Goal: Navigation & Orientation: Find specific page/section

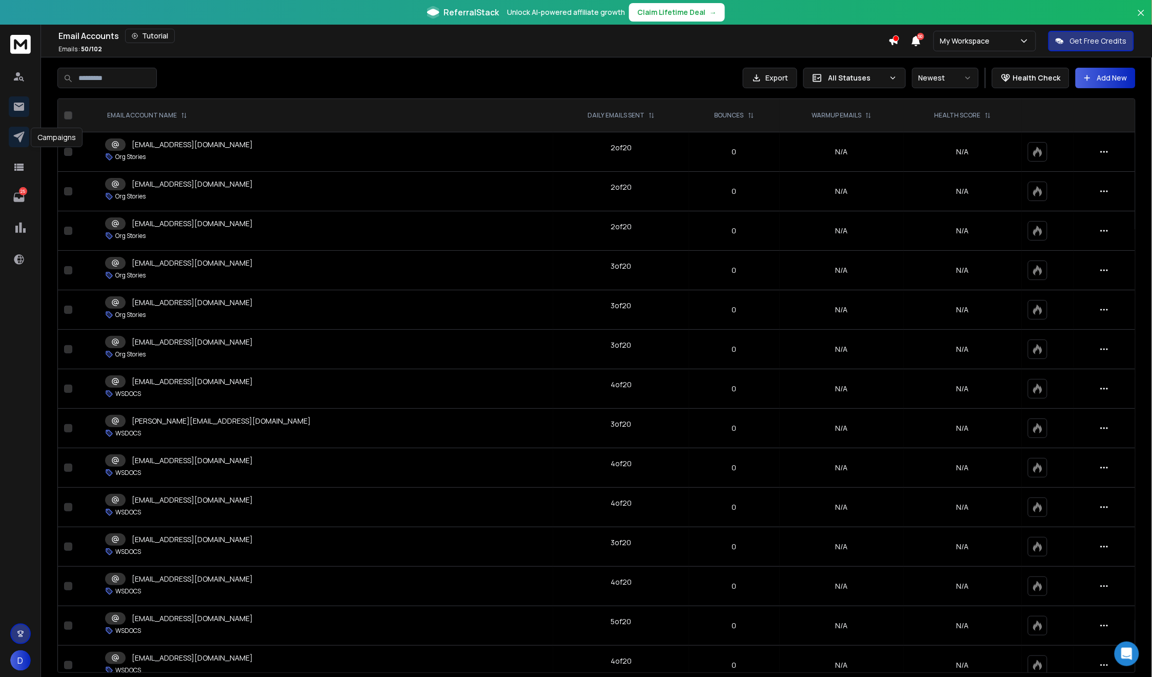
click at [21, 141] on icon at bounding box center [18, 137] width 11 height 11
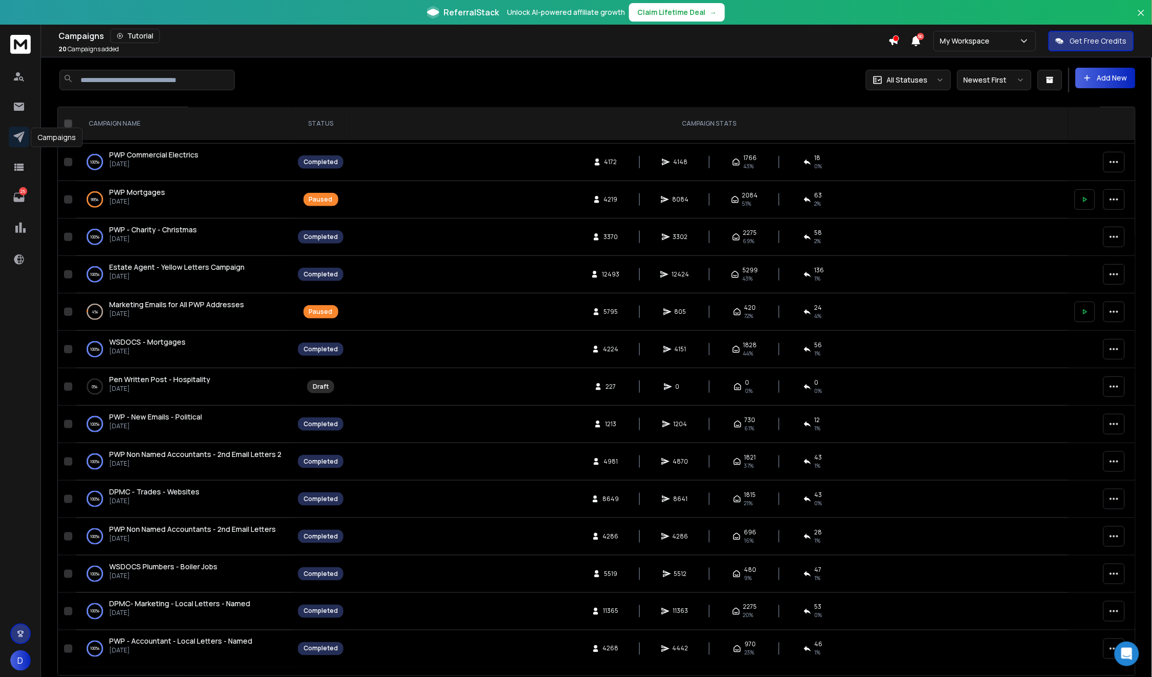
scroll to position [264, 0]
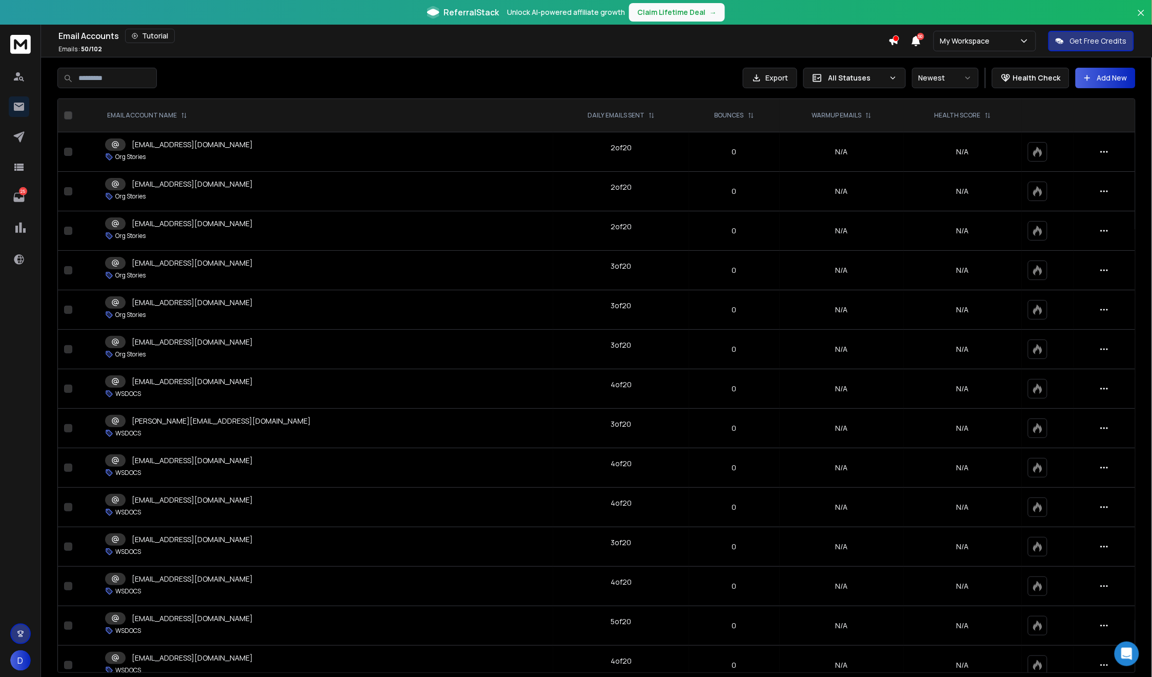
scroll to position [2, 0]
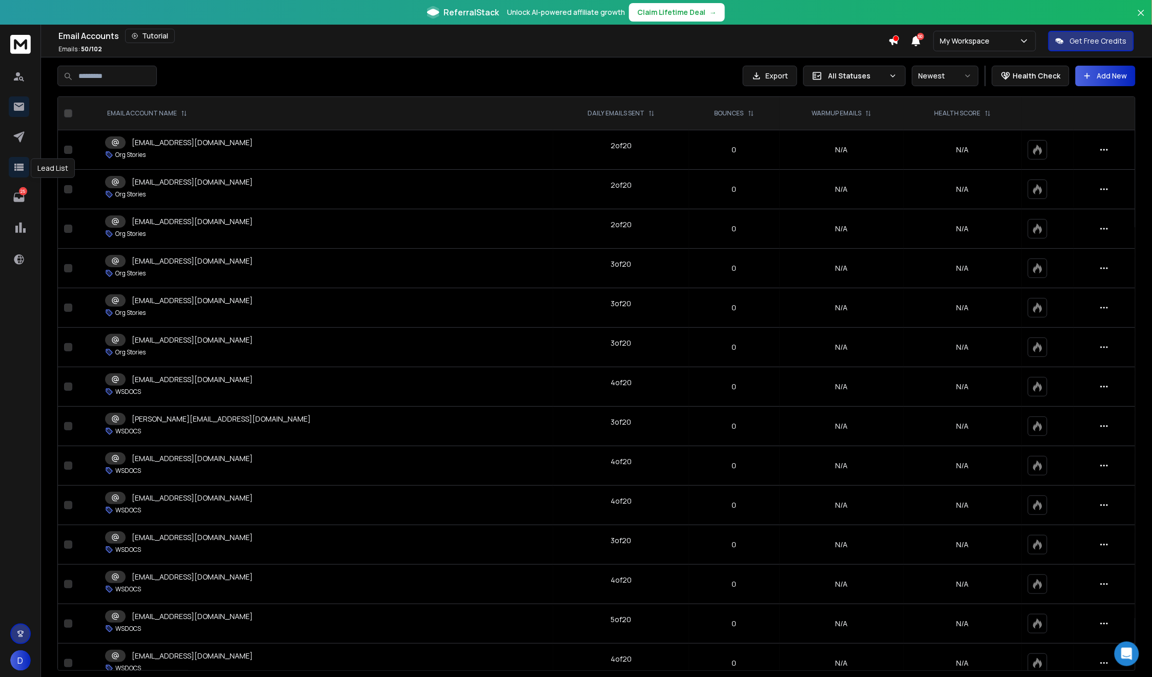
click at [21, 167] on icon at bounding box center [18, 167] width 9 height 7
